Goal: Task Accomplishment & Management: Manage account settings

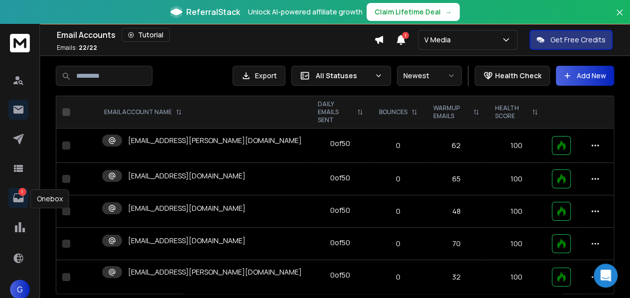
click at [16, 189] on link "1" at bounding box center [18, 198] width 20 height 20
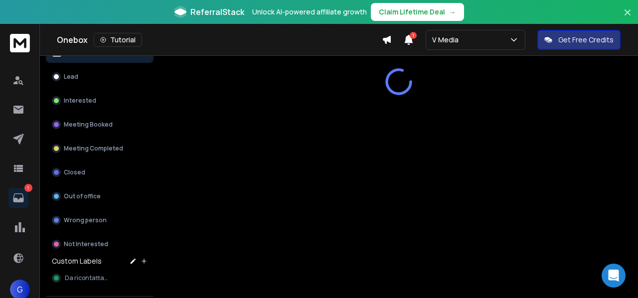
scroll to position [110, 0]
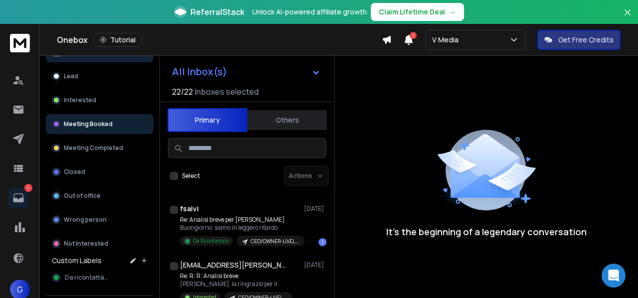
click at [113, 128] on button "Meeting Booked" at bounding box center [100, 124] width 108 height 20
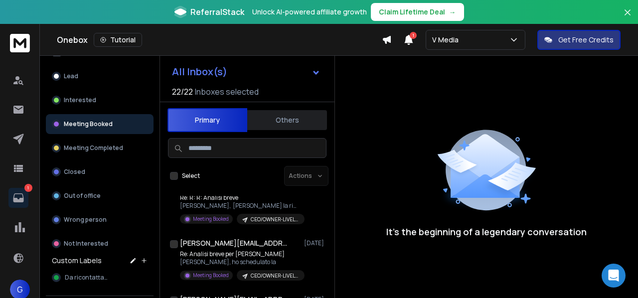
scroll to position [209, 0]
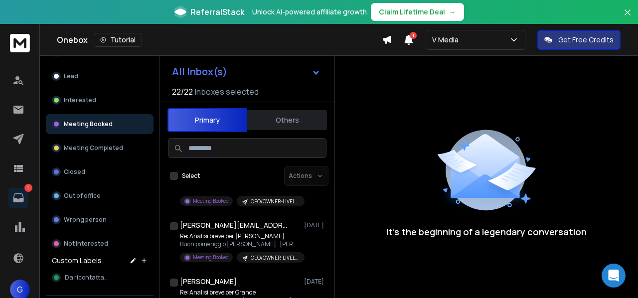
click at [251, 214] on div "[PERSON_NAME][EMAIL_ADDRESS][PERSON_NAME][DOMAIN_NAME] [DATE] Re: Analisi breve…" at bounding box center [248, 241] width 164 height 54
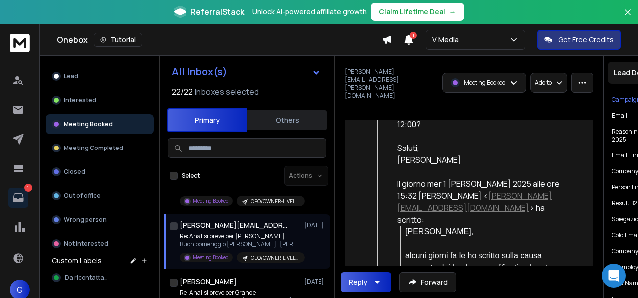
scroll to position [812, 0]
click at [24, 193] on link "1" at bounding box center [18, 198] width 20 height 20
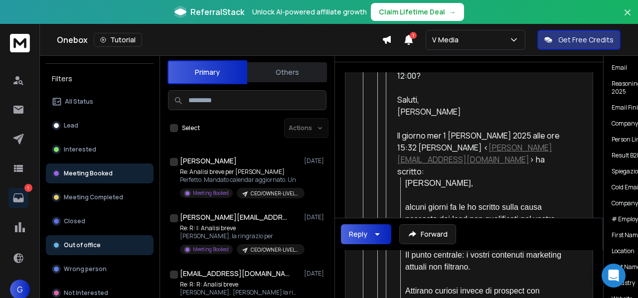
scroll to position [0, 0]
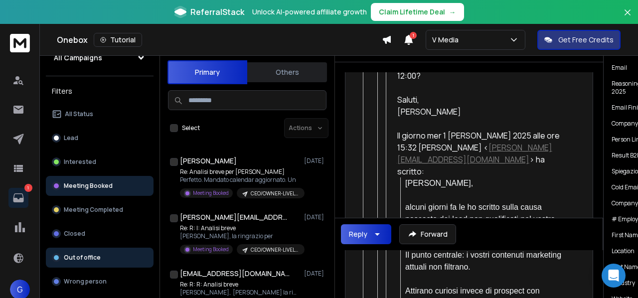
click at [80, 138] on button "Lead" at bounding box center [100, 138] width 108 height 20
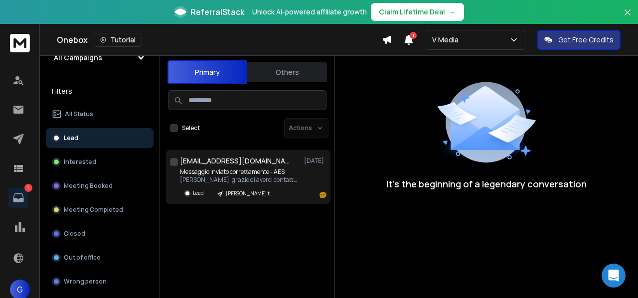
click at [224, 166] on div "[EMAIL_ADDRESS][DOMAIN_NAME] [DATE] Messaggio inviato correttamente - [PERSON_N…" at bounding box center [253, 177] width 146 height 42
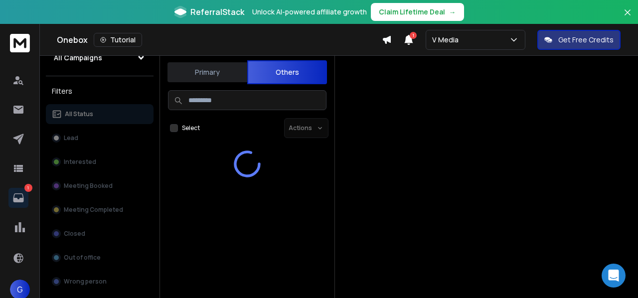
click at [291, 68] on button "Others" at bounding box center [287, 72] width 80 height 24
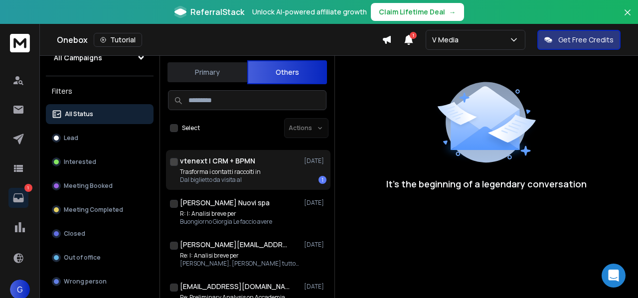
click at [247, 172] on p "Trasforma i contatti raccolti in" at bounding box center [220, 172] width 81 height 8
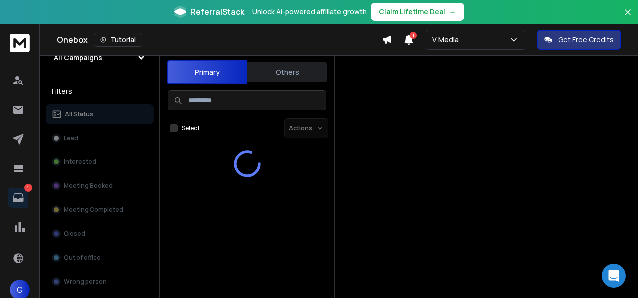
click at [210, 72] on button "Primary" at bounding box center [207, 72] width 80 height 24
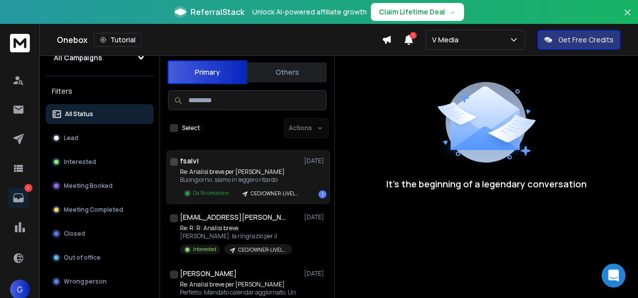
click at [228, 173] on p "Re: Analisi breve per [PERSON_NAME]" at bounding box center [240, 172] width 120 height 8
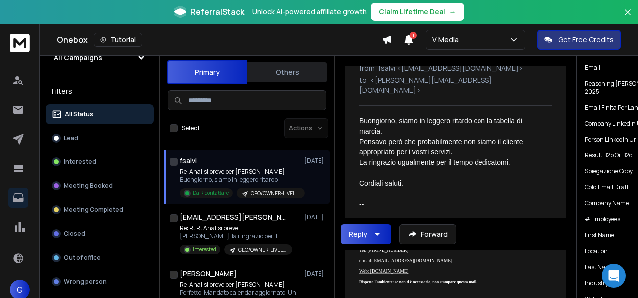
scroll to position [87, 0]
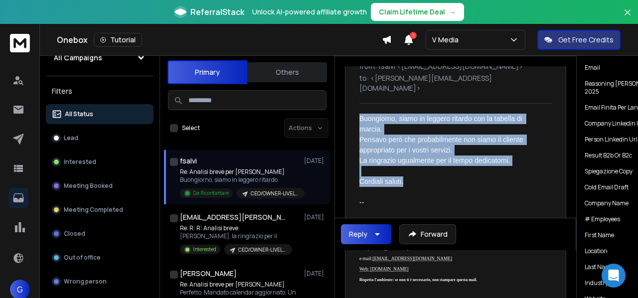
drag, startPoint x: 361, startPoint y: 116, endPoint x: 416, endPoint y: 176, distance: 82.2
copy div "Buongiorno, siamo in leggero ritardo con la tabella di marcia. Pensavo però che…"
click at [367, 114] on p "Buongiorno, siamo in leggero ritardo con la tabella di marcia." at bounding box center [451, 124] width 184 height 21
drag, startPoint x: 359, startPoint y: 112, endPoint x: 407, endPoint y: 173, distance: 78.3
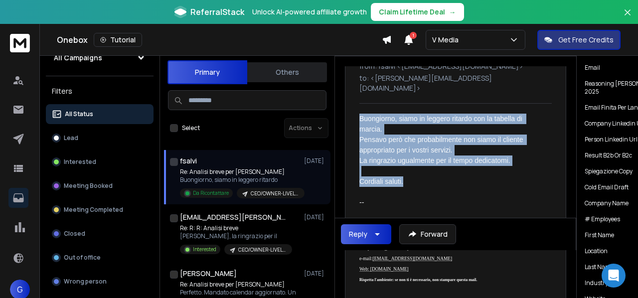
copy div "Buongiorno, siamo in leggero ritardo con la tabella di marcia. Pensavo però che…"
click at [361, 115] on p "Buongiorno, siamo in leggero ritardo con la tabella di marcia." at bounding box center [451, 124] width 184 height 21
drag, startPoint x: 359, startPoint y: 114, endPoint x: 422, endPoint y: 175, distance: 88.4
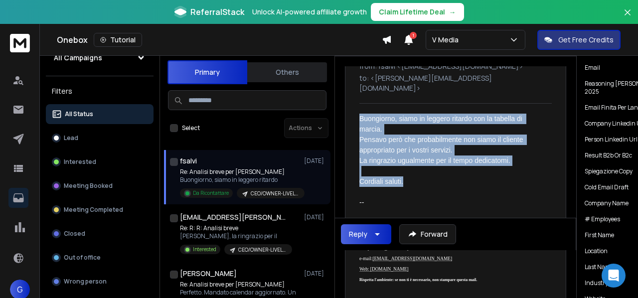
copy div "Buongiorno, siamo in leggero ritardo con la tabella di marcia. Pensavo però che…"
